Goal: Task Accomplishment & Management: Use online tool/utility

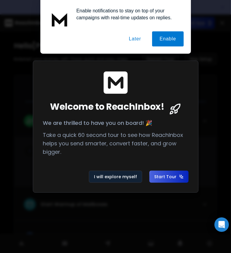
click at [126, 179] on button "I will explore myself" at bounding box center [115, 177] width 53 height 12
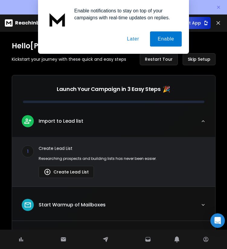
click at [134, 37] on button "Later" at bounding box center [132, 38] width 27 height 15
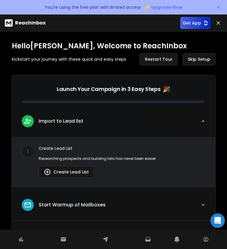
click at [218, 23] on icon at bounding box center [217, 22] width 5 height 5
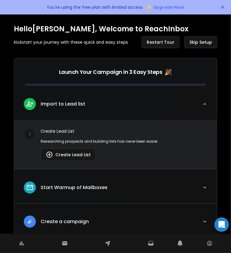
click at [222, 5] on button "Close notification" at bounding box center [223, 7] width 5 height 14
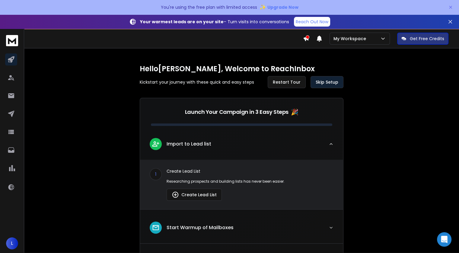
click at [227, 81] on span "Skip Setup" at bounding box center [327, 82] width 23 height 6
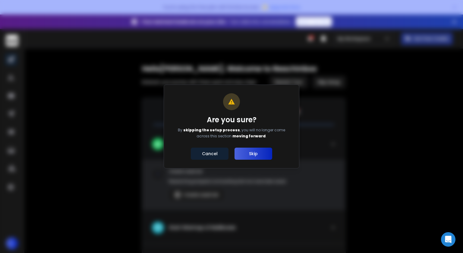
click at [227, 153] on button "Skip" at bounding box center [254, 154] width 38 height 12
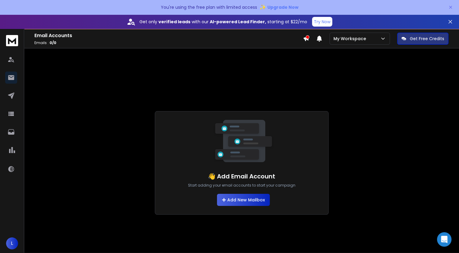
scroll to position [24, 0]
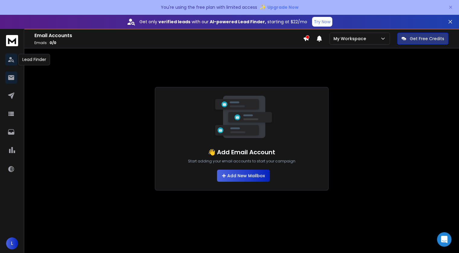
click at [8, 61] on icon at bounding box center [11, 60] width 6 height 3
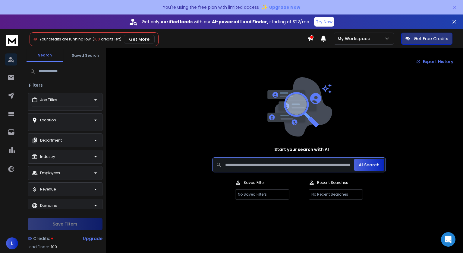
click at [59, 72] on input at bounding box center [65, 71] width 77 height 12
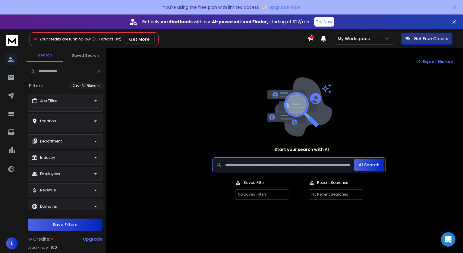
type input "**********"
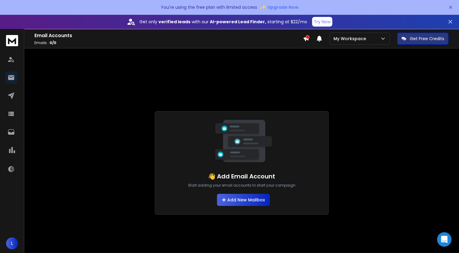
click at [452, 7] on icon "Close notification" at bounding box center [450, 7] width 5 height 5
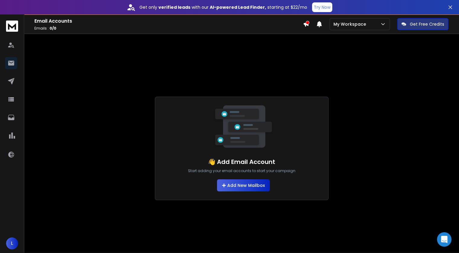
click at [452, 7] on icon at bounding box center [449, 7] width 5 height 5
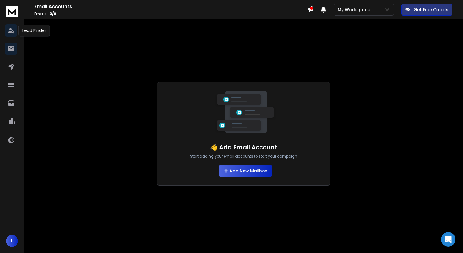
click at [11, 31] on icon at bounding box center [11, 30] width 7 height 7
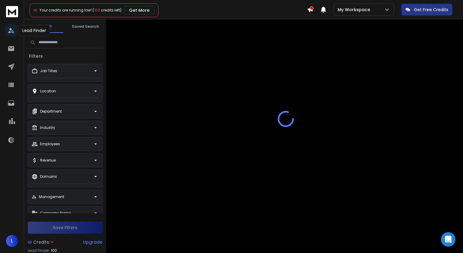
type input "**********"
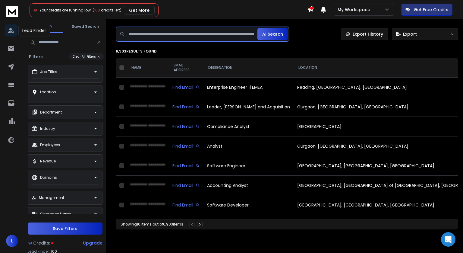
scroll to position [30, 0]
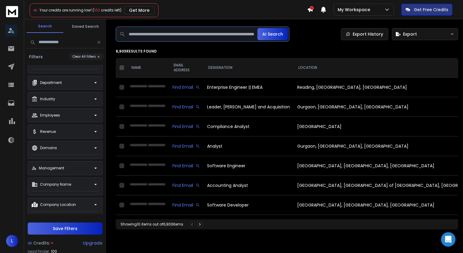
click at [84, 182] on div "Company Name" at bounding box center [65, 184] width 67 height 6
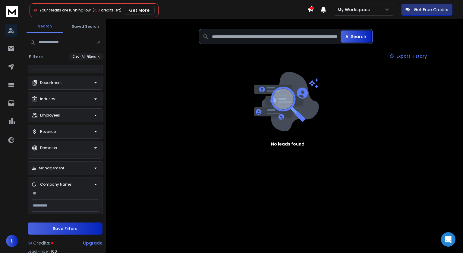
type input "*"
